Goal: Task Accomplishment & Management: Manage account settings

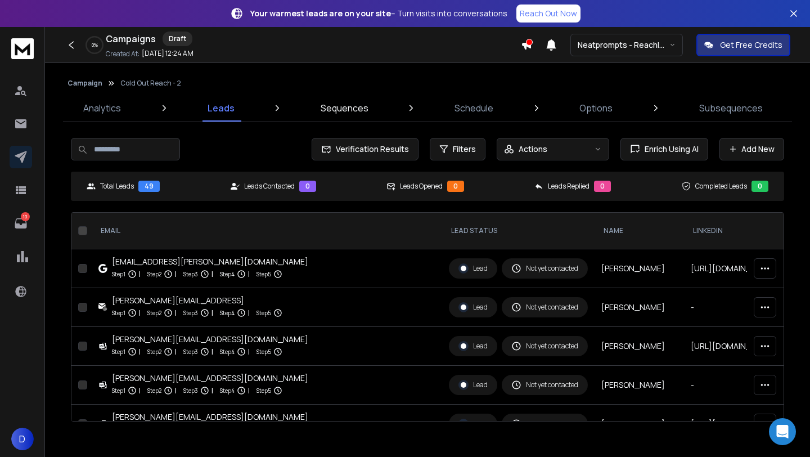
click at [332, 107] on p "Sequences" at bounding box center [345, 107] width 48 height 13
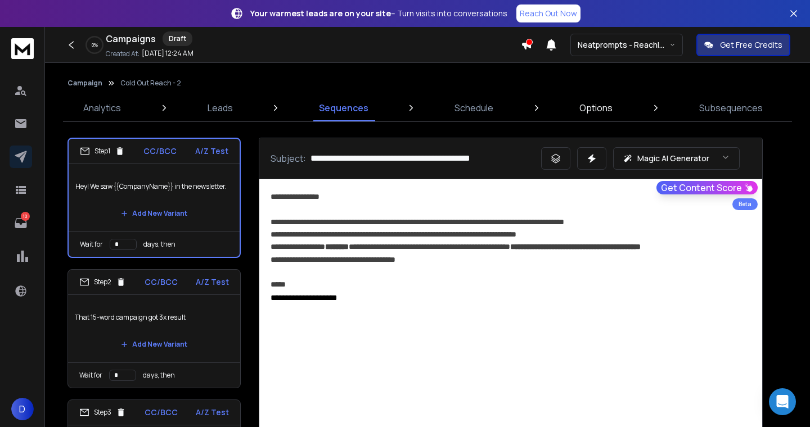
click at [578, 119] on link "Options" at bounding box center [596, 107] width 47 height 27
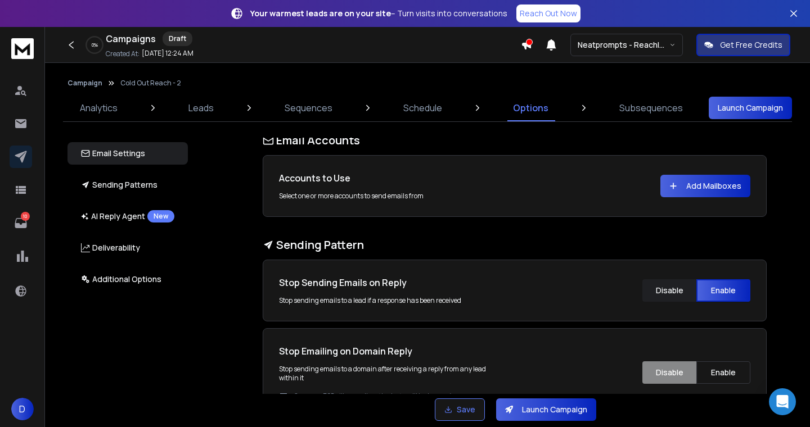
scroll to position [3, 0]
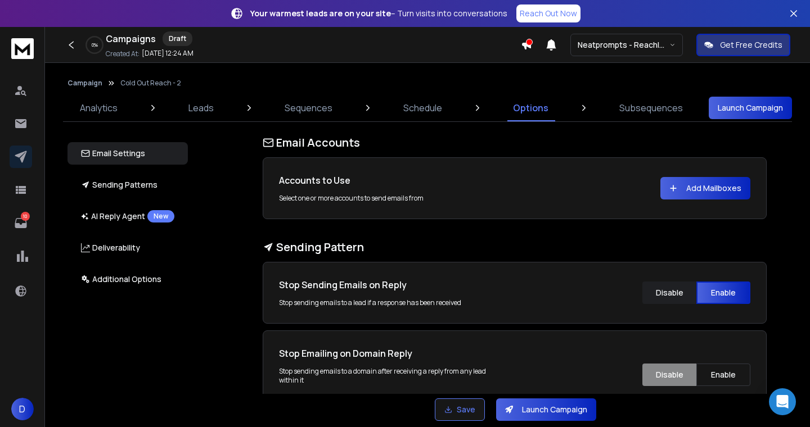
click at [700, 190] on button "Add Mailboxes" at bounding box center [705, 188] width 90 height 22
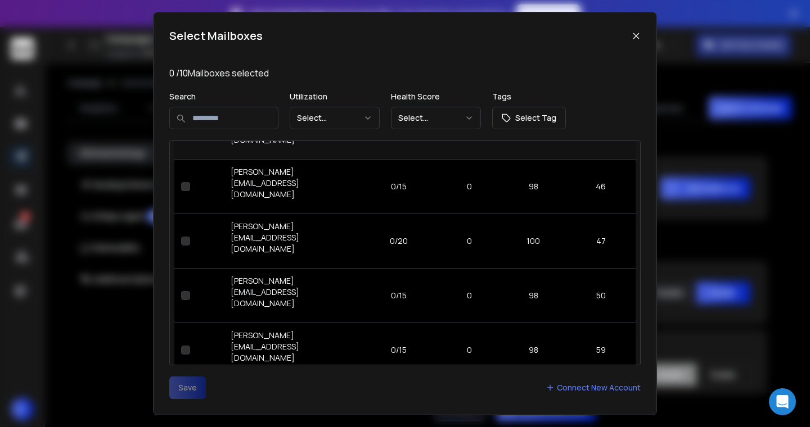
scroll to position [0, 0]
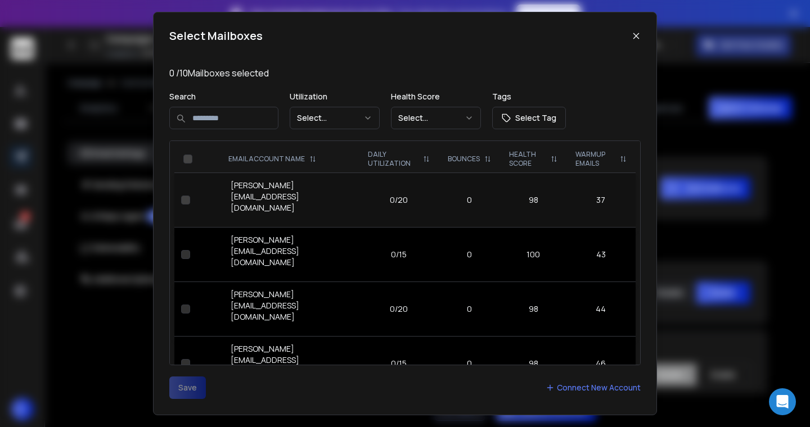
click at [187, 196] on button "button" at bounding box center [185, 200] width 9 height 9
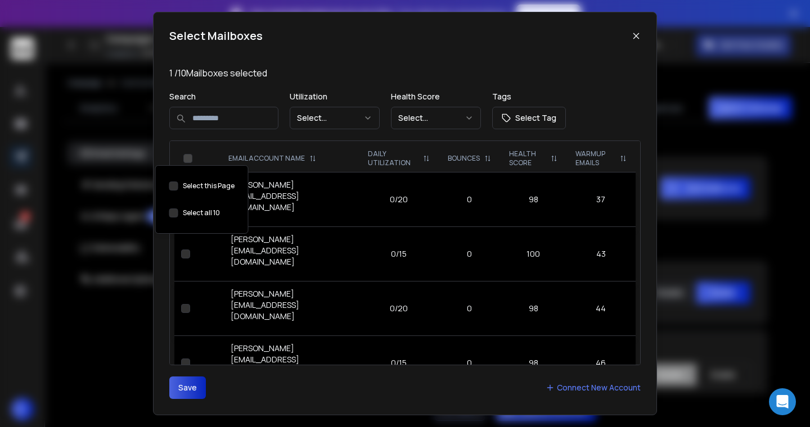
click at [187, 155] on button "Select this Page" at bounding box center [187, 158] width 9 height 9
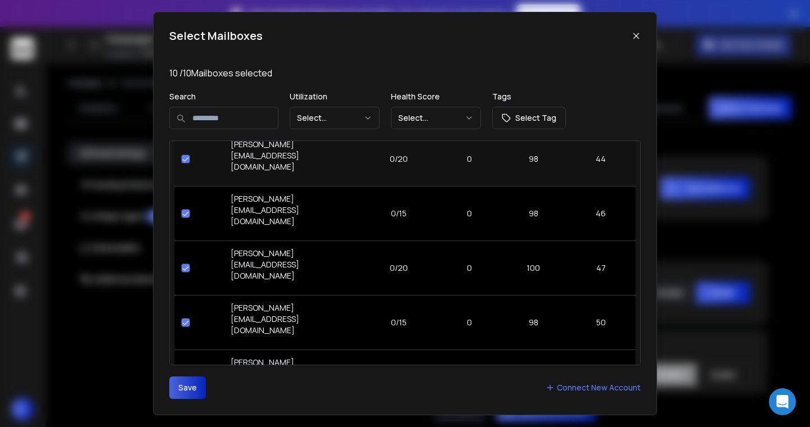
scroll to position [177, 0]
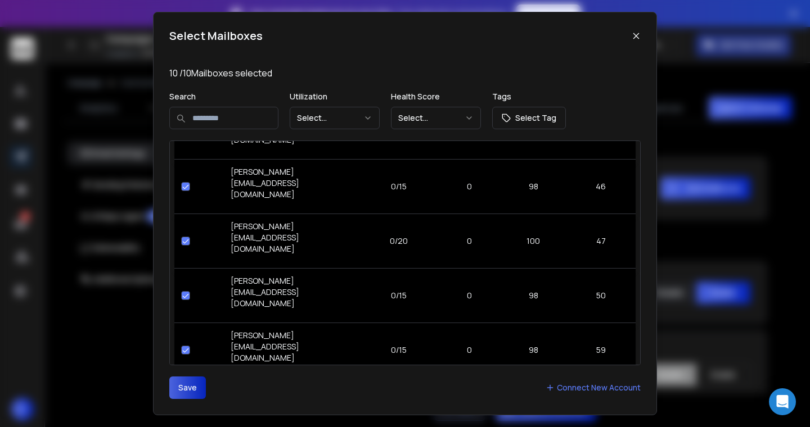
click at [191, 388] on button "Save" at bounding box center [187, 388] width 37 height 22
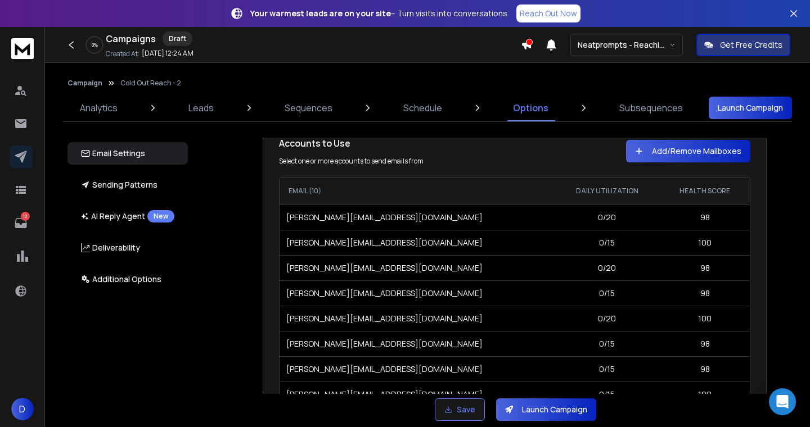
scroll to position [0, 0]
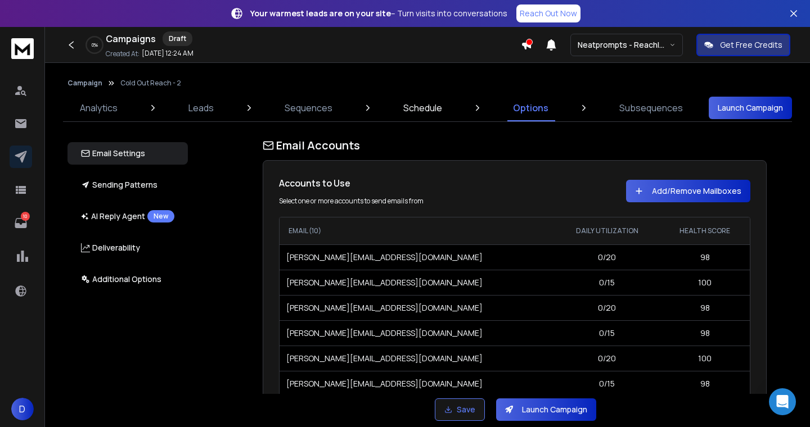
click at [415, 110] on p "Schedule" at bounding box center [422, 107] width 39 height 13
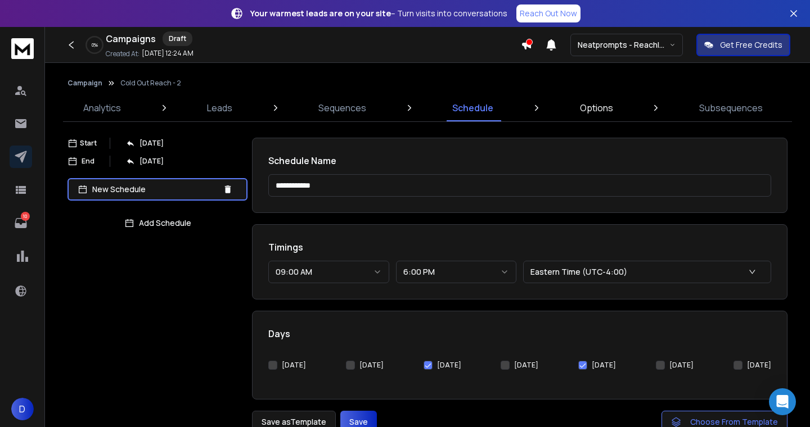
click at [602, 110] on p "Options" at bounding box center [596, 107] width 33 height 13
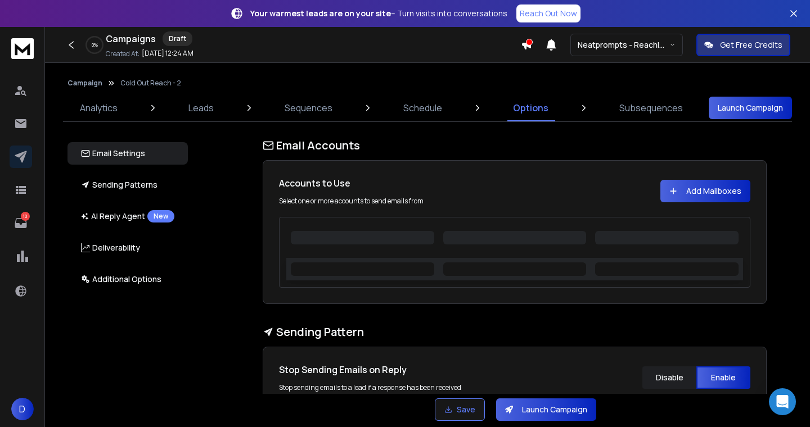
click at [758, 107] on button "Launch Campaign" at bounding box center [750, 108] width 83 height 22
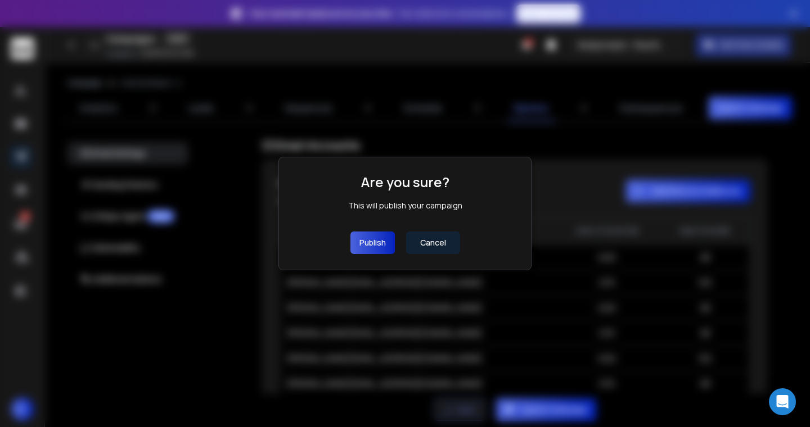
click at [380, 246] on button "Publish" at bounding box center [372, 243] width 44 height 22
